Goal: Task Accomplishment & Management: Manage account settings

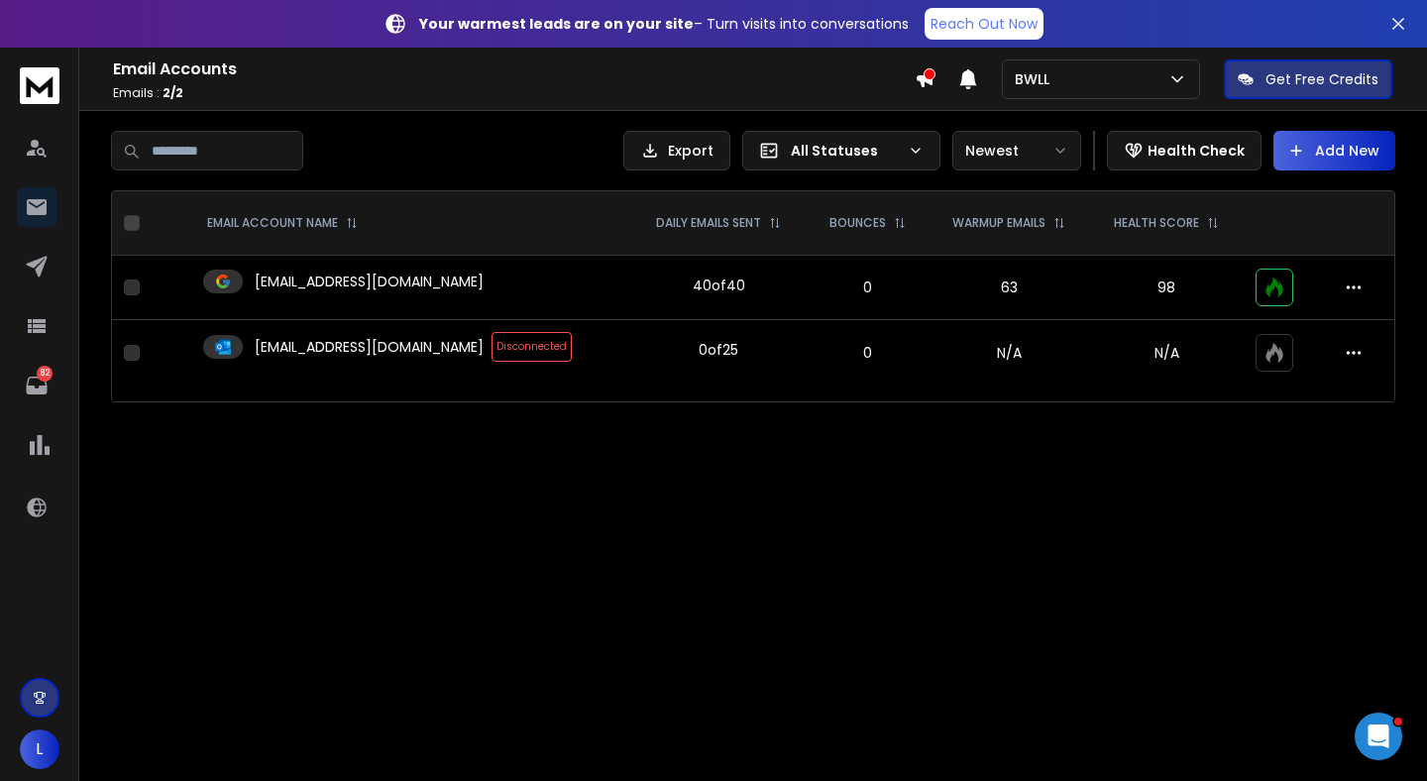
click at [356, 345] on p "[EMAIL_ADDRESS][DOMAIN_NAME]" at bounding box center [369, 347] width 229 height 20
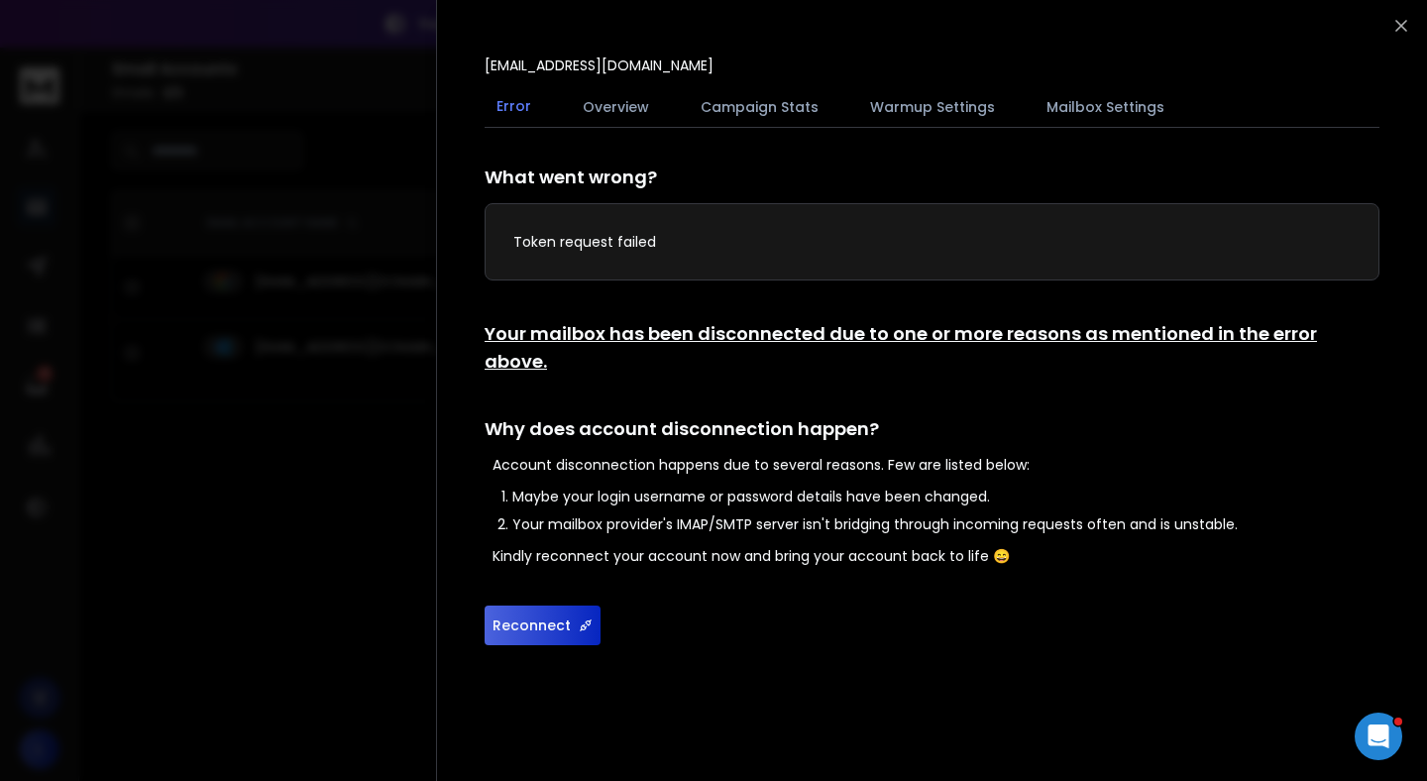
click at [556, 606] on button "Reconnect" at bounding box center [542, 625] width 116 height 40
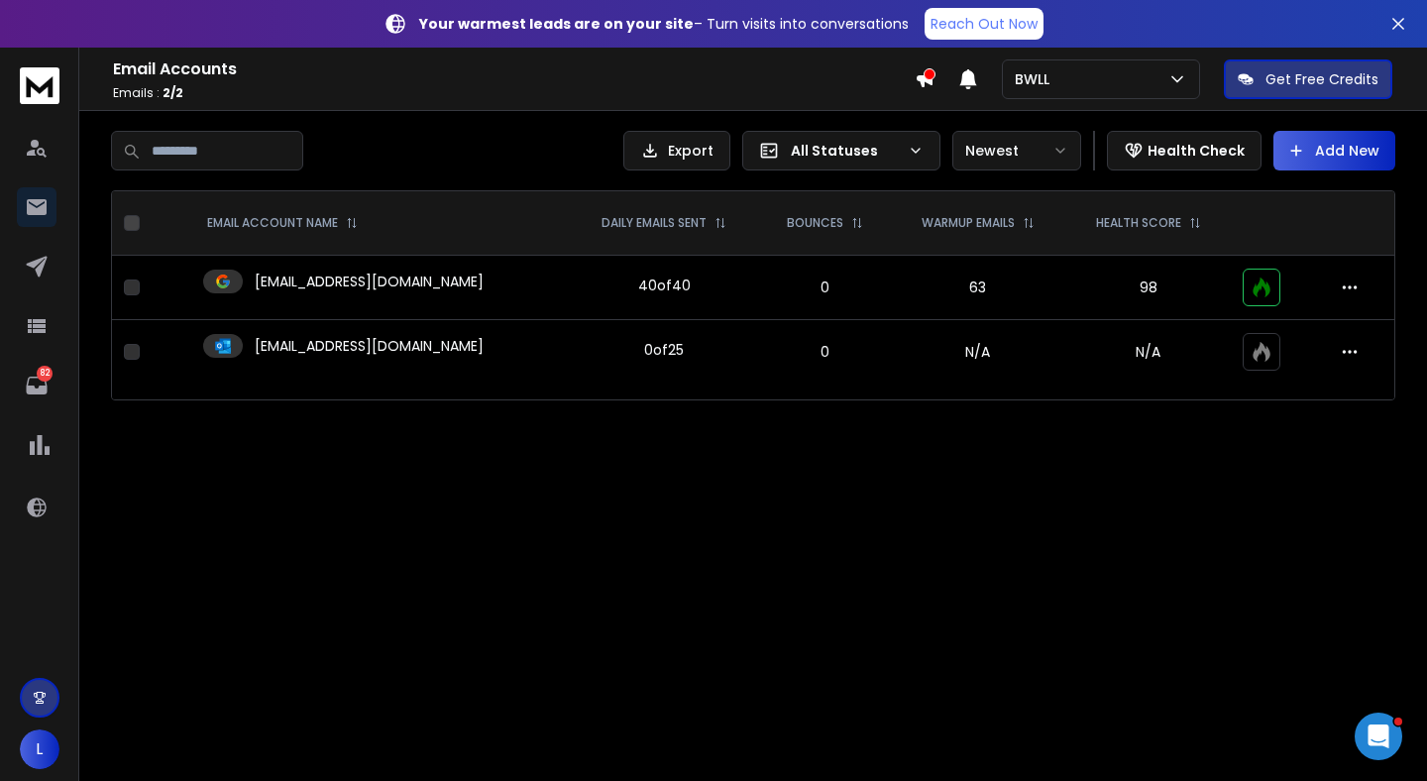
click at [1251, 347] on icon at bounding box center [1261, 352] width 20 height 20
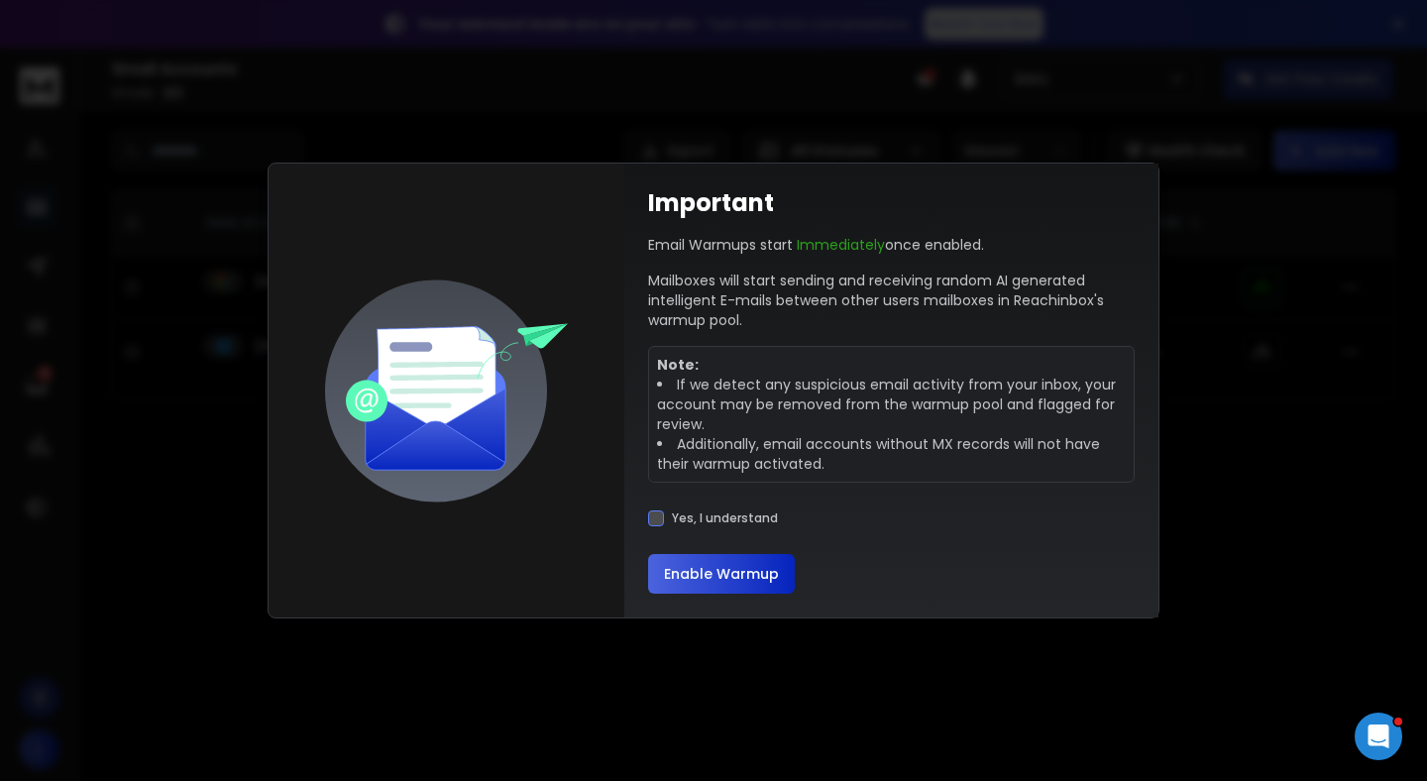
click at [736, 571] on button "Enable Warmup" at bounding box center [721, 574] width 147 height 40
click at [651, 512] on button "Yes, I understand" at bounding box center [656, 518] width 16 height 16
click at [694, 556] on button "Enable Warmup" at bounding box center [721, 574] width 147 height 40
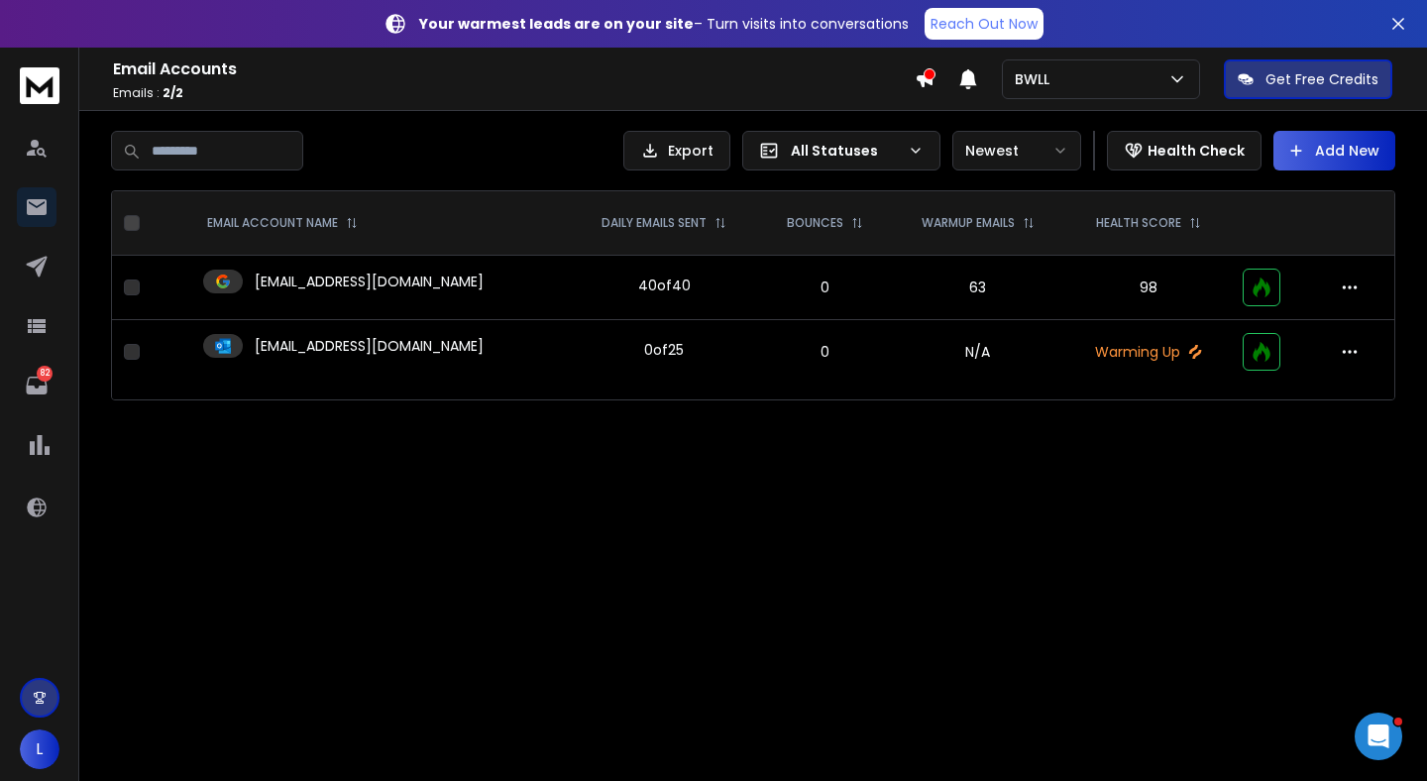
click at [253, 154] on input at bounding box center [207, 151] width 192 height 40
type input "**********"
